Goal: Find specific page/section: Find specific page/section

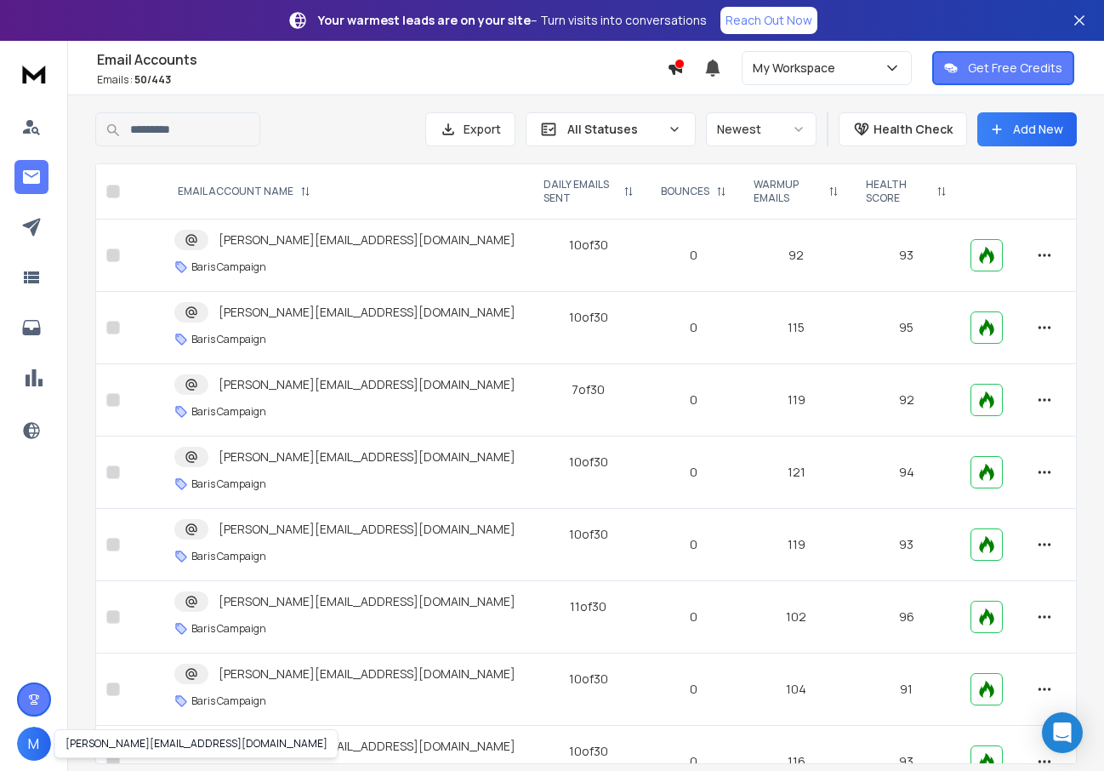
click at [27, 751] on span "M" at bounding box center [34, 743] width 34 height 34
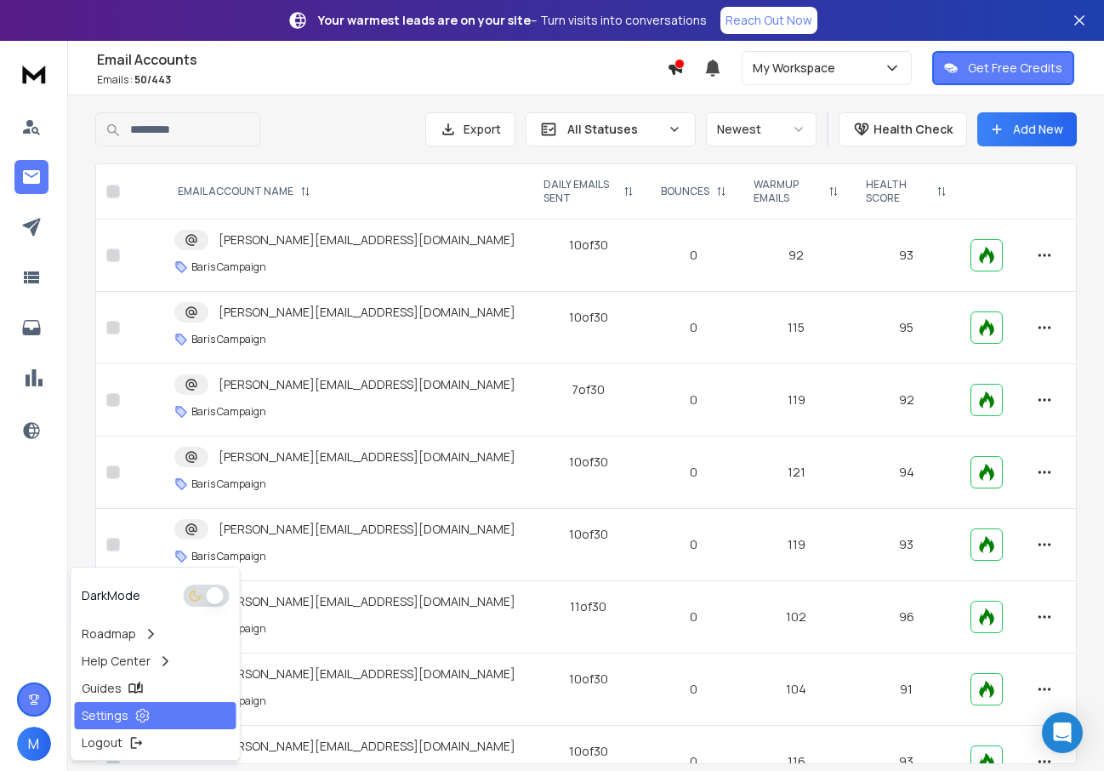
click at [105, 716] on p "Settings" at bounding box center [105, 715] width 47 height 17
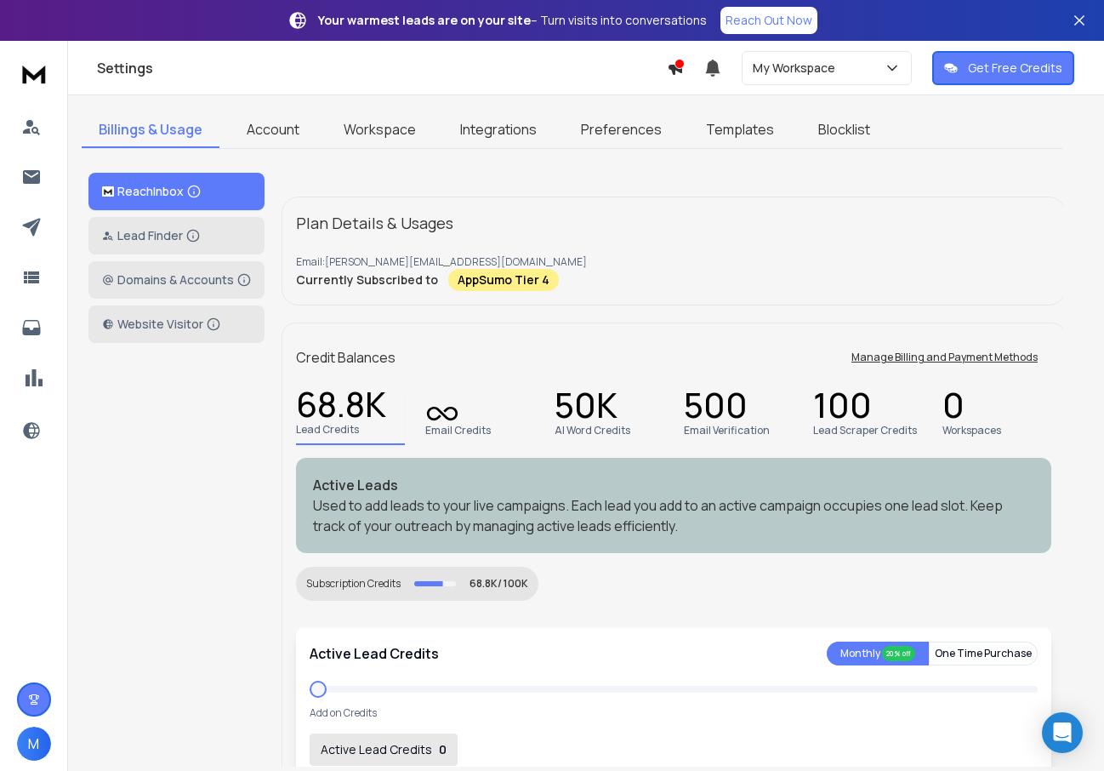
click at [497, 129] on link "Integrations" at bounding box center [498, 130] width 111 height 36
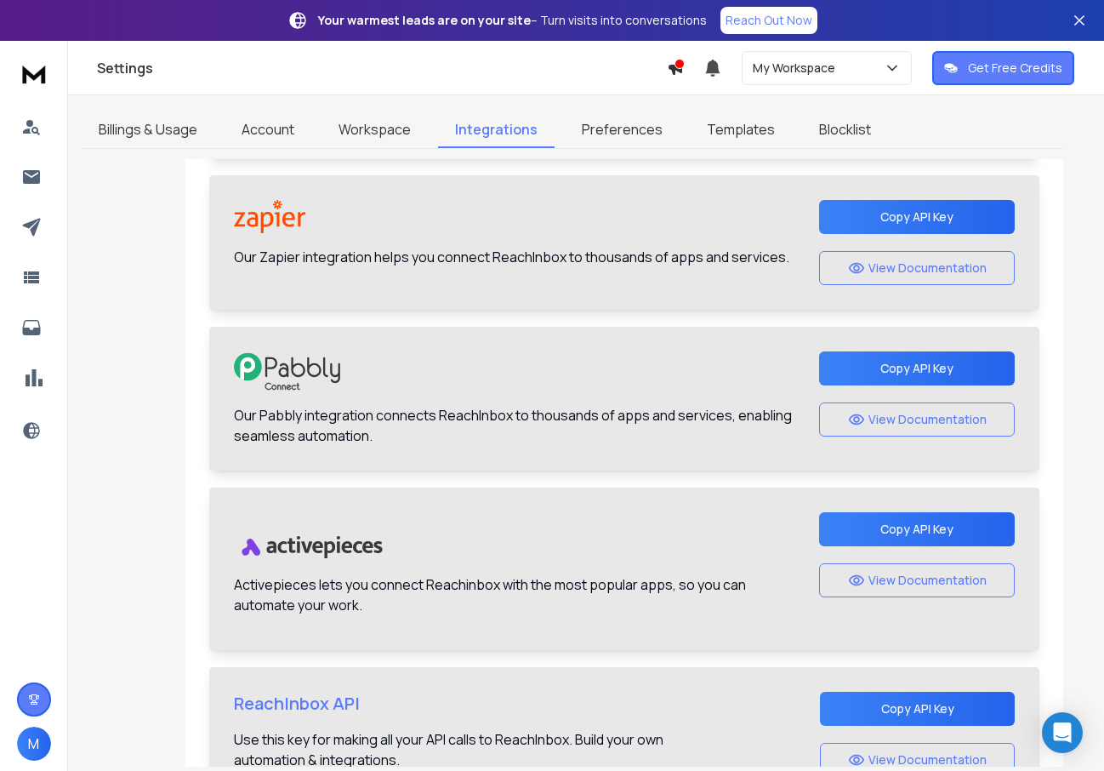
scroll to position [334, 0]
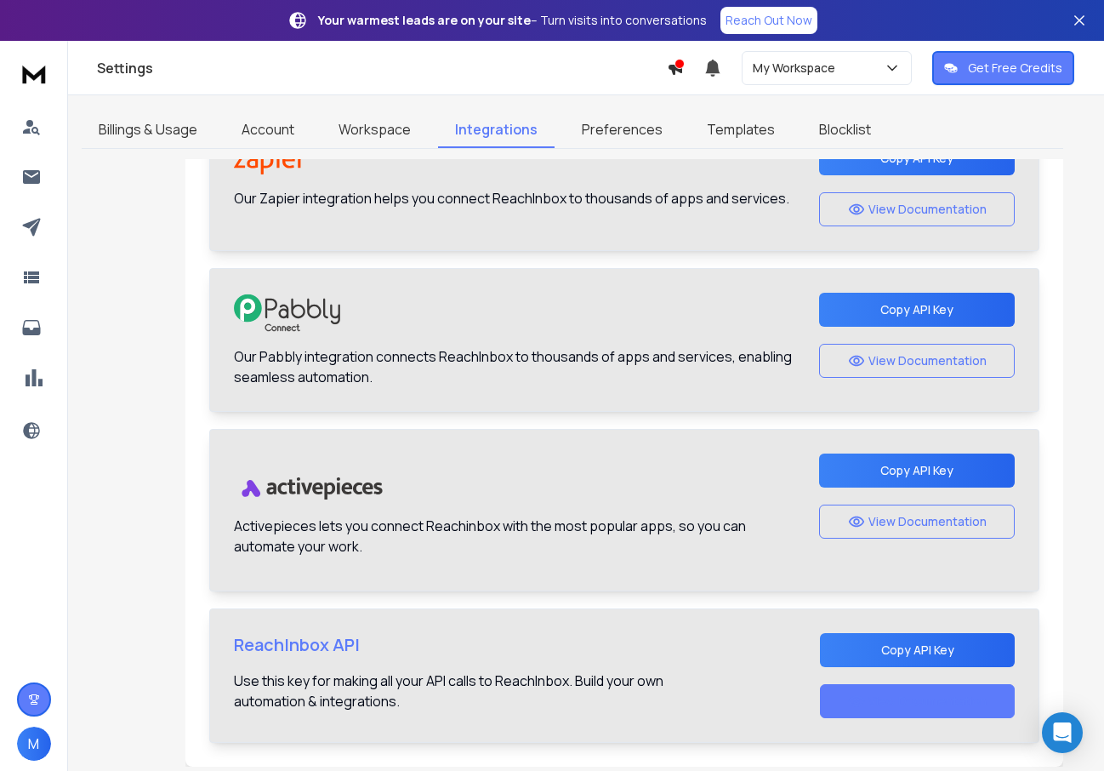
click at [908, 698] on button "View Documentation" at bounding box center [917, 701] width 195 height 34
